Goal: Navigation & Orientation: Find specific page/section

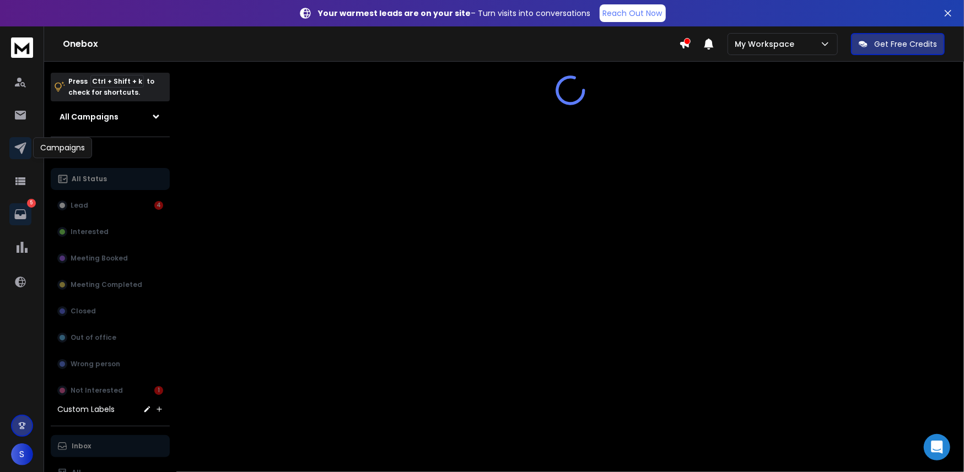
click at [19, 148] on icon at bounding box center [20, 148] width 12 height 12
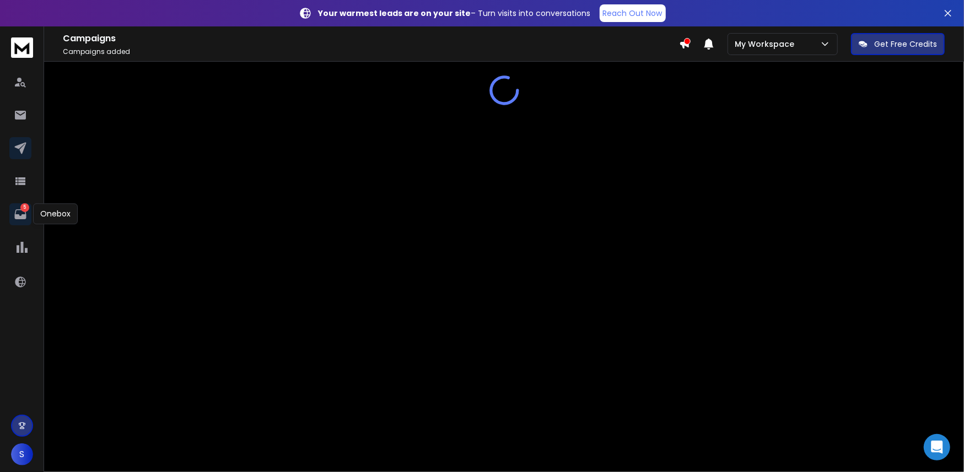
click at [20, 211] on icon at bounding box center [20, 214] width 13 height 13
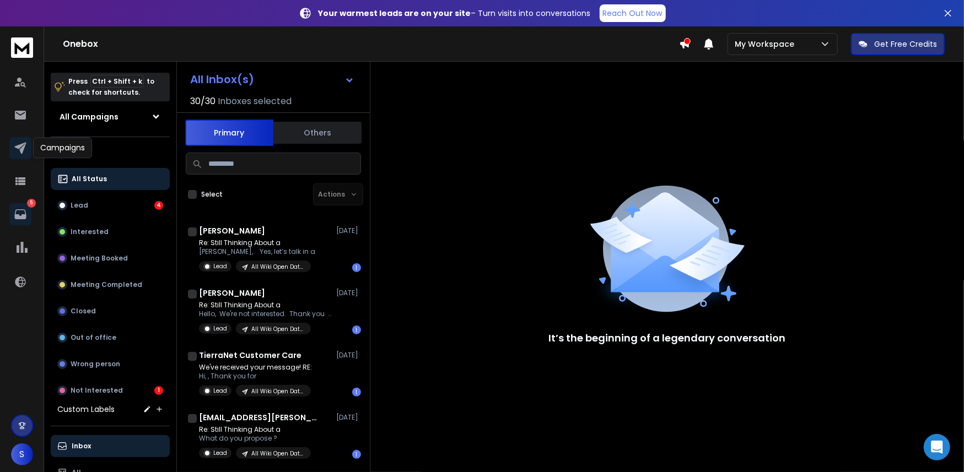
click at [20, 147] on icon at bounding box center [20, 148] width 12 height 12
